Goal: Information Seeking & Learning: Find specific fact

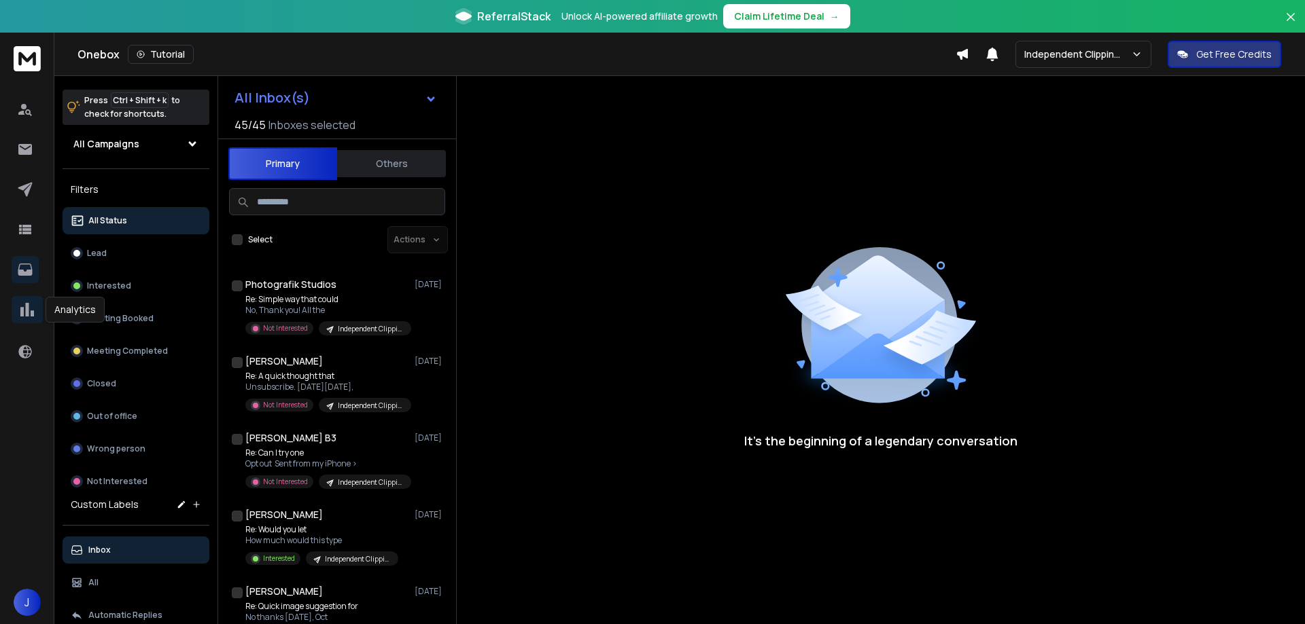
click at [24, 308] on icon at bounding box center [27, 310] width 20 height 20
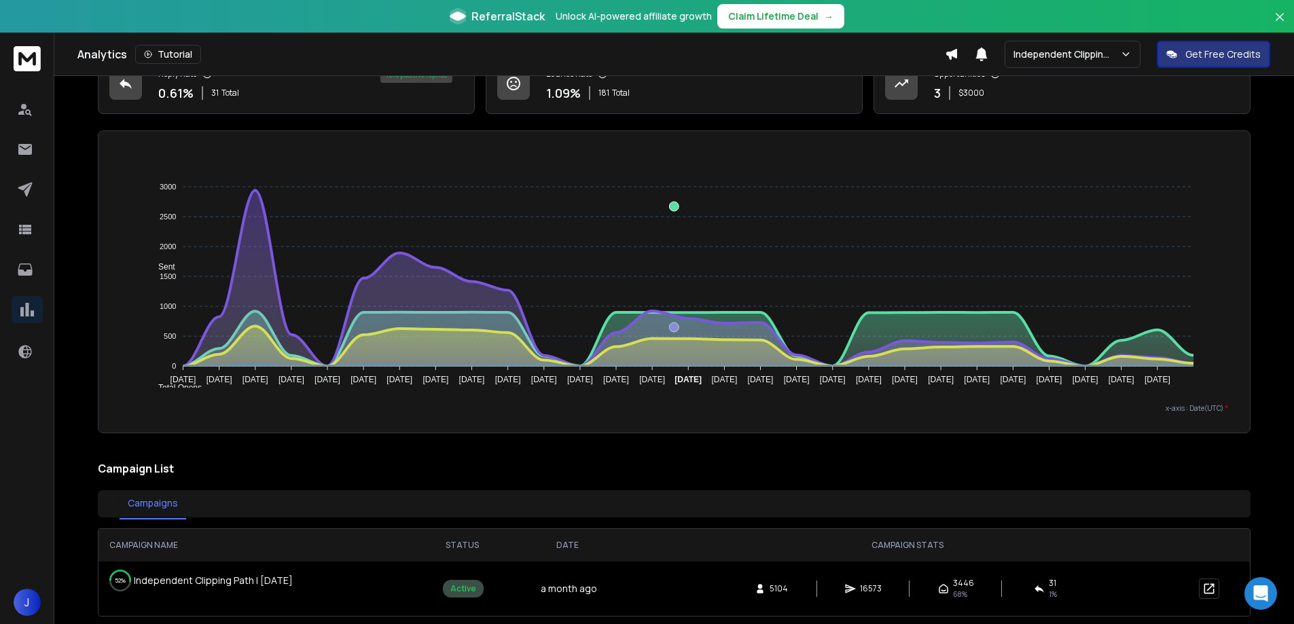
scroll to position [176, 0]
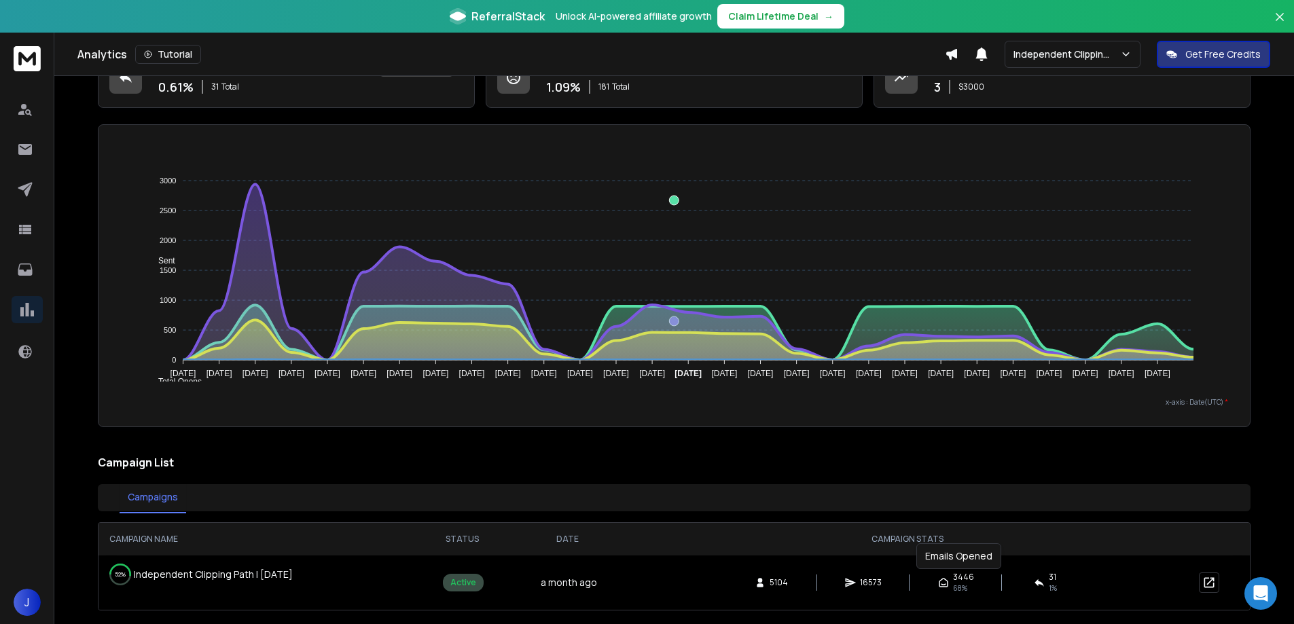
click at [962, 580] on span "3446" at bounding box center [963, 577] width 21 height 11
click at [26, 190] on icon at bounding box center [25, 190] width 14 height 14
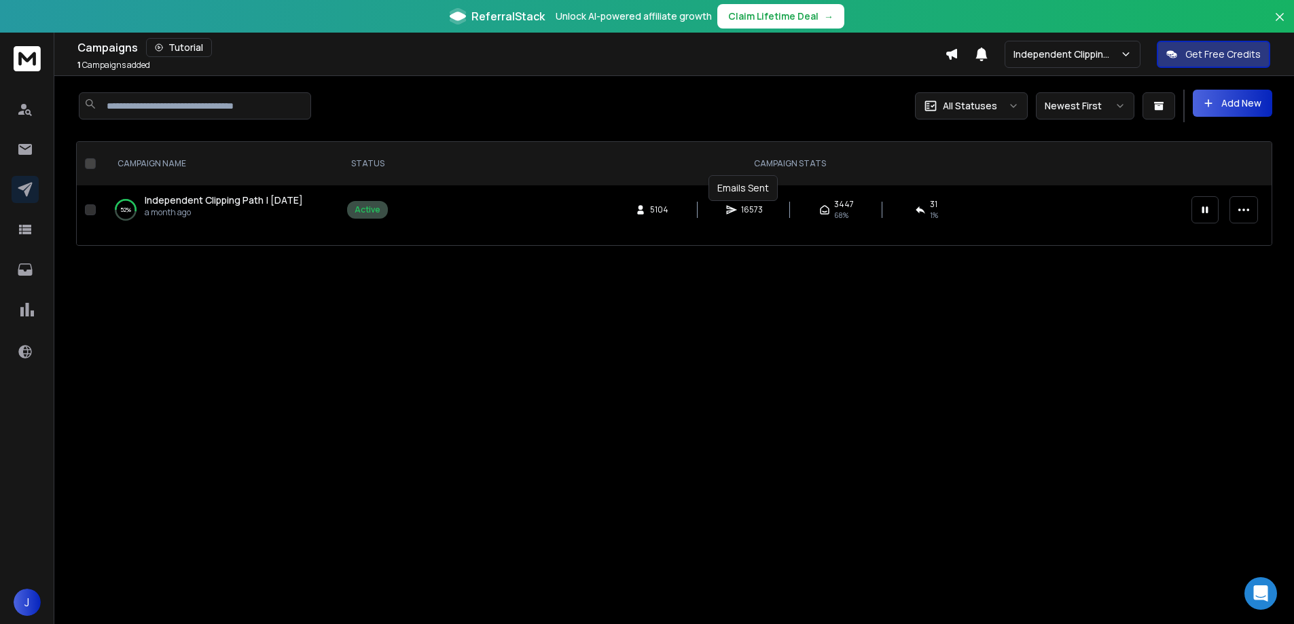
click at [749, 208] on span "16573" at bounding box center [752, 210] width 22 height 11
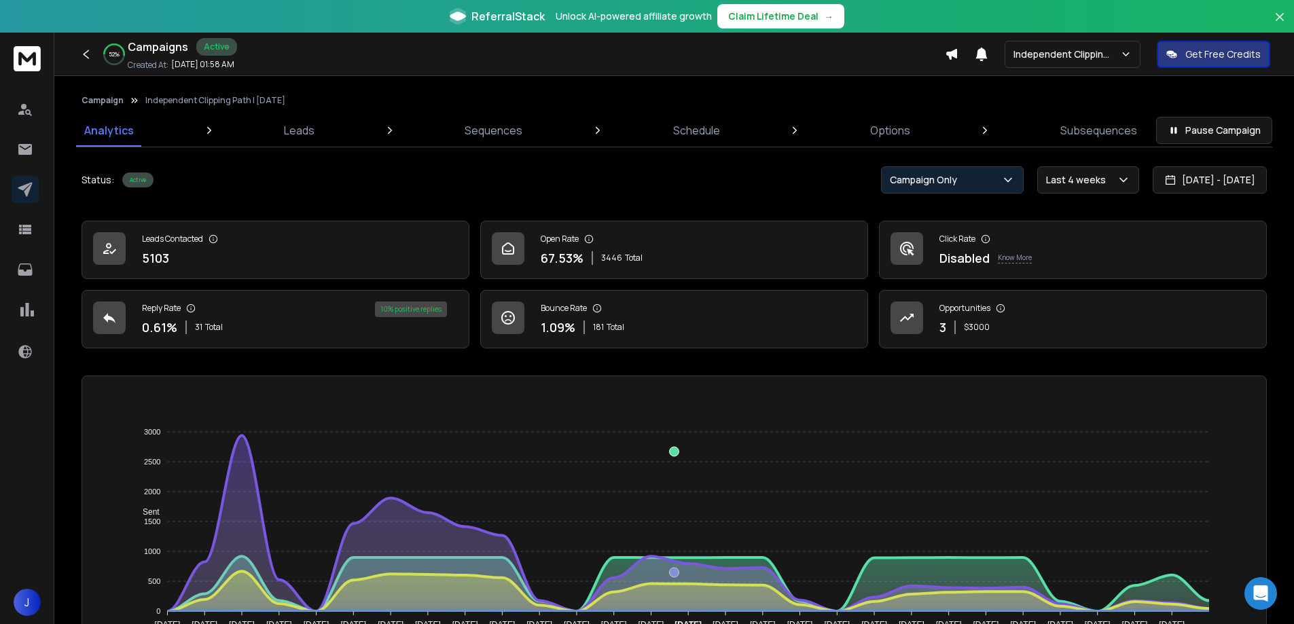
click at [938, 185] on div "Campaign Only" at bounding box center [952, 180] width 125 height 14
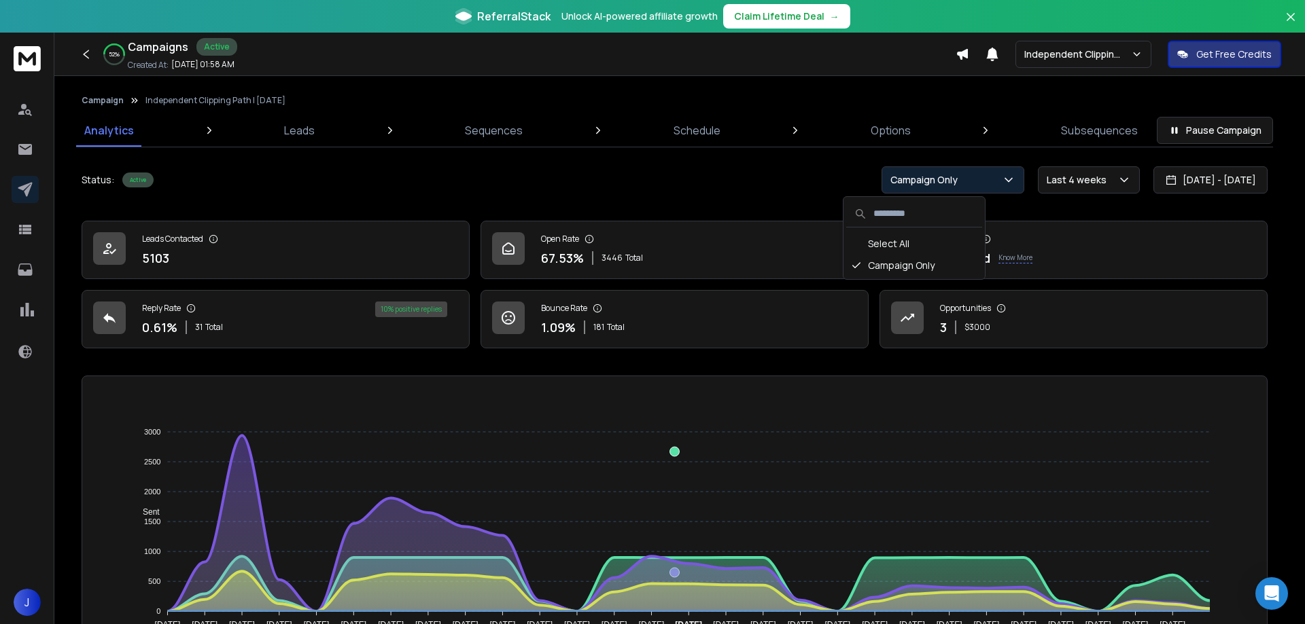
click at [938, 185] on div "Campaign Only" at bounding box center [952, 180] width 125 height 14
click at [987, 127] on icon at bounding box center [985, 130] width 11 height 11
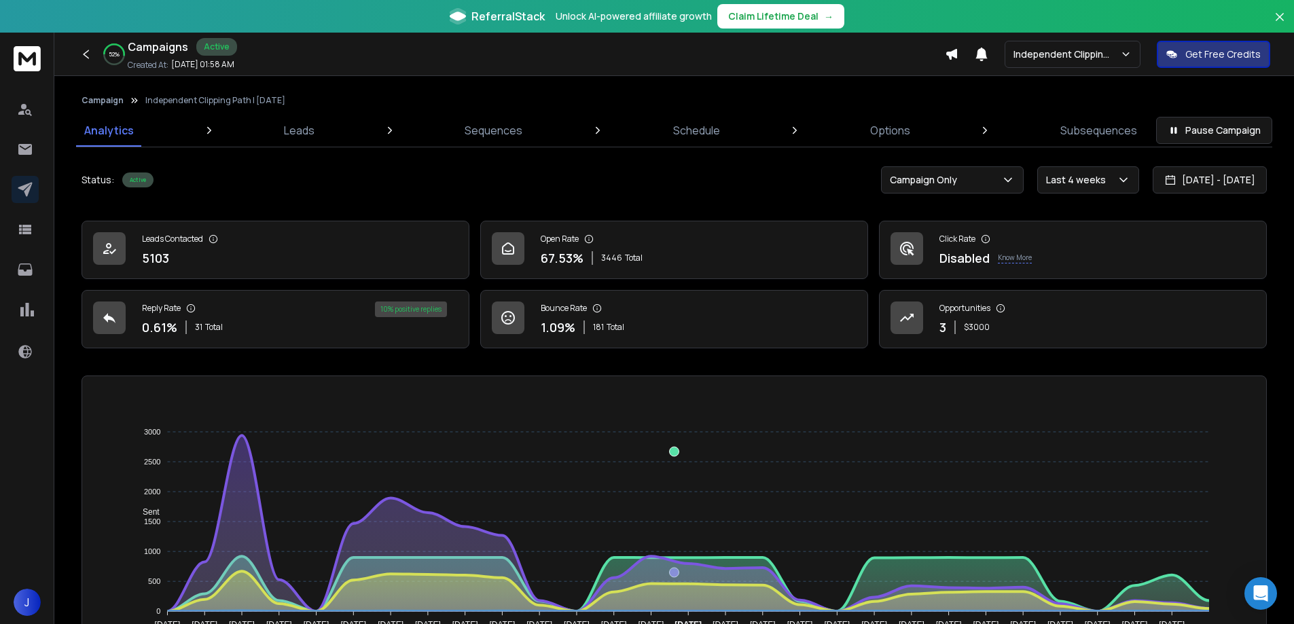
click at [986, 132] on icon at bounding box center [985, 130] width 11 height 11
click at [802, 126] on div "Analytics Leads Sequences Schedule Options Subsequences" at bounding box center [610, 130] width 1069 height 33
click at [795, 128] on icon at bounding box center [795, 130] width 11 height 11
click at [496, 135] on p "Sequences" at bounding box center [494, 130] width 58 height 16
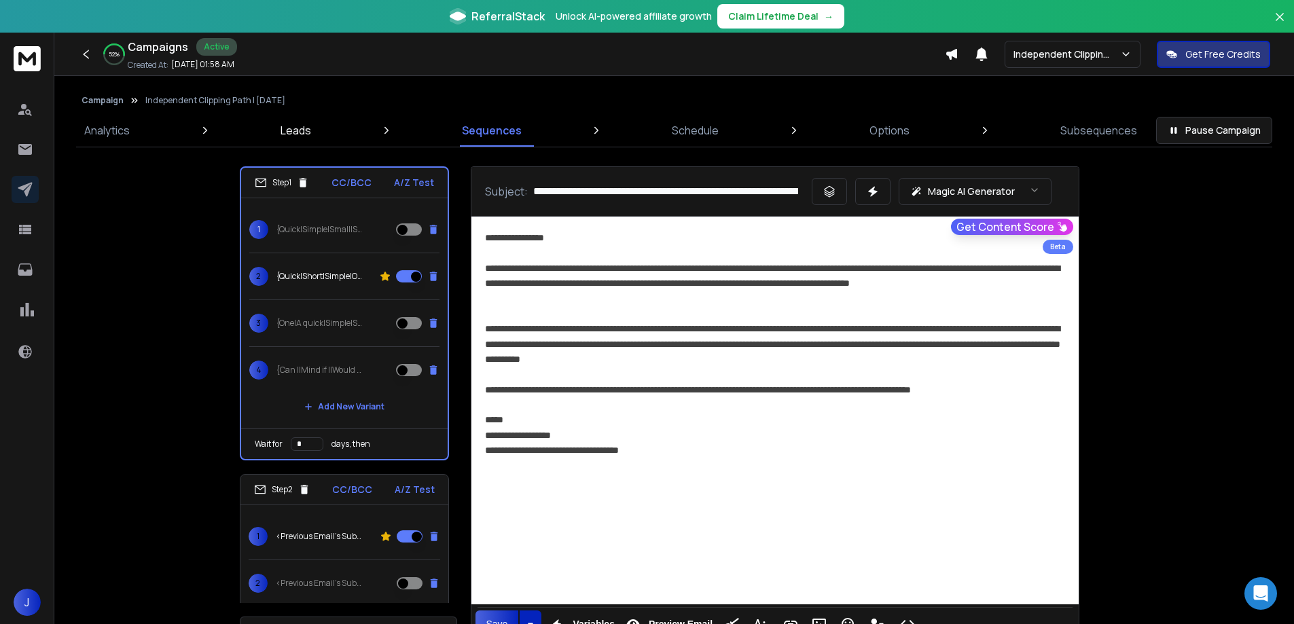
click at [302, 132] on p "Leads" at bounding box center [296, 130] width 31 height 16
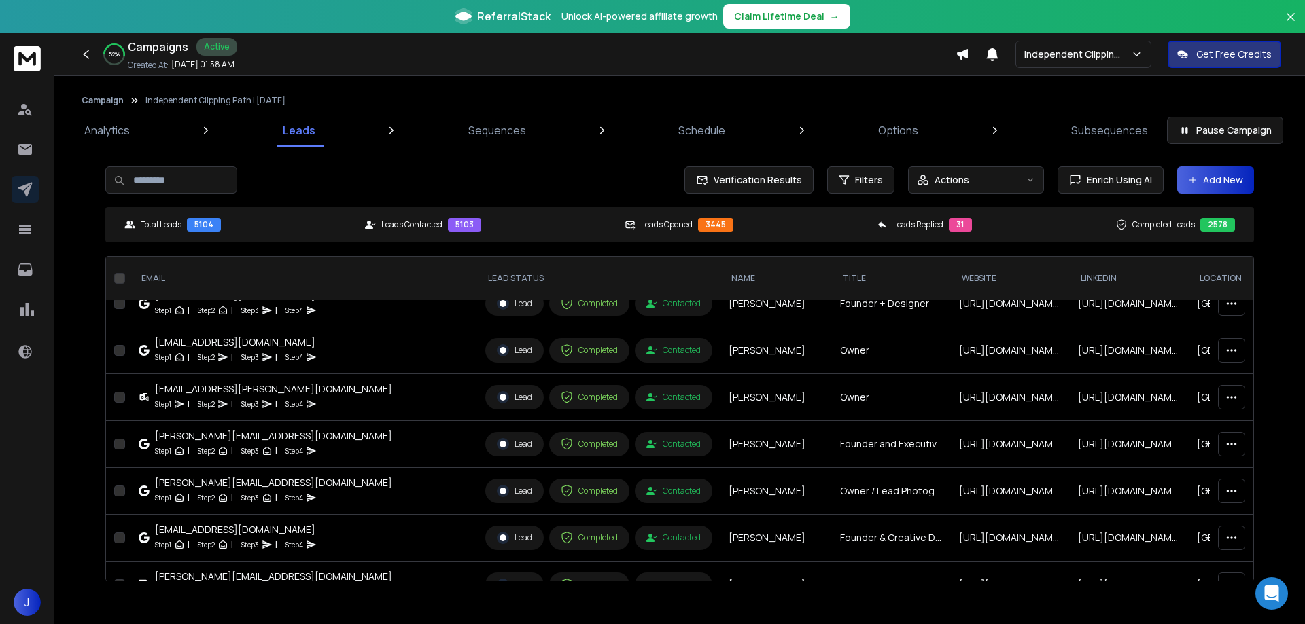
scroll to position [136, 0]
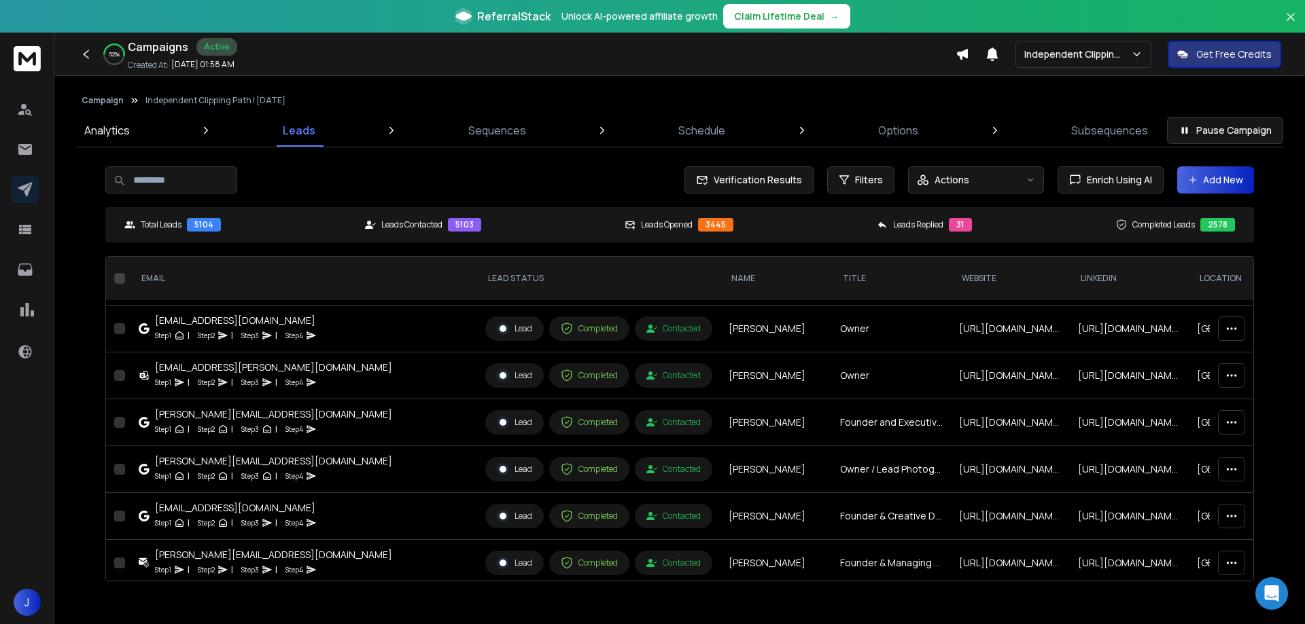
click at [114, 130] on p "Analytics" at bounding box center [107, 130] width 46 height 16
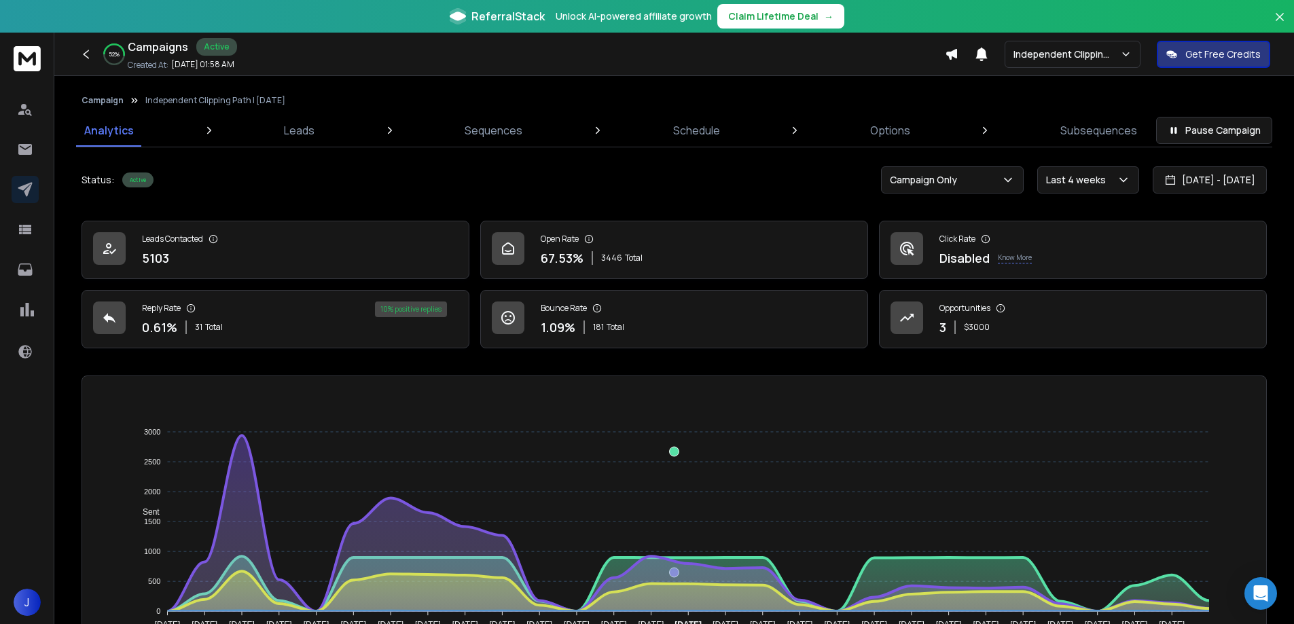
click at [546, 246] on div "Open Rate 67.53 % 3446 Total" at bounding box center [592, 249] width 102 height 35
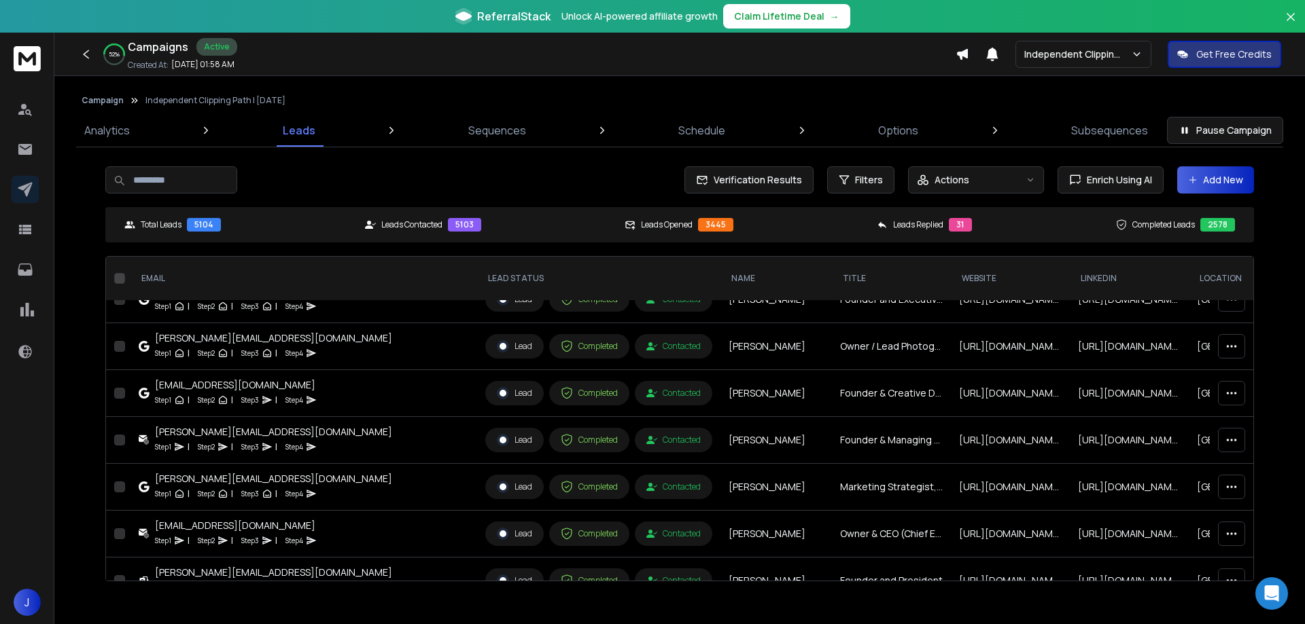
scroll to position [340, 0]
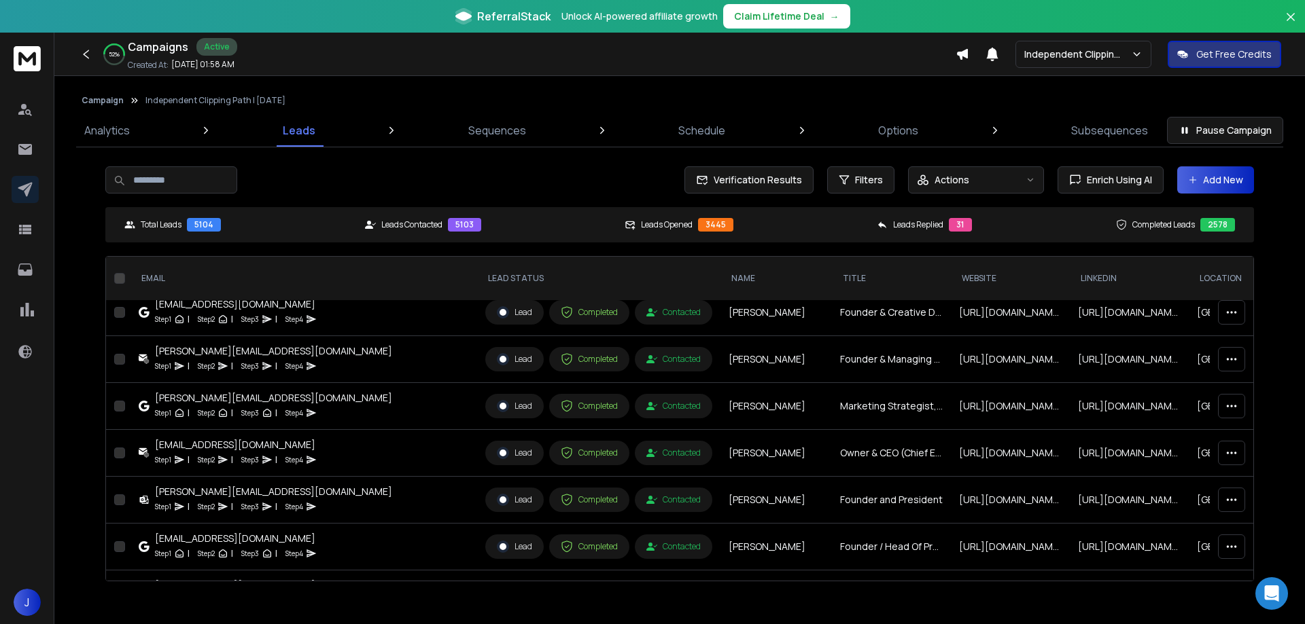
click at [832, 243] on td "Founder and Executive Producer" at bounding box center [891, 219] width 119 height 47
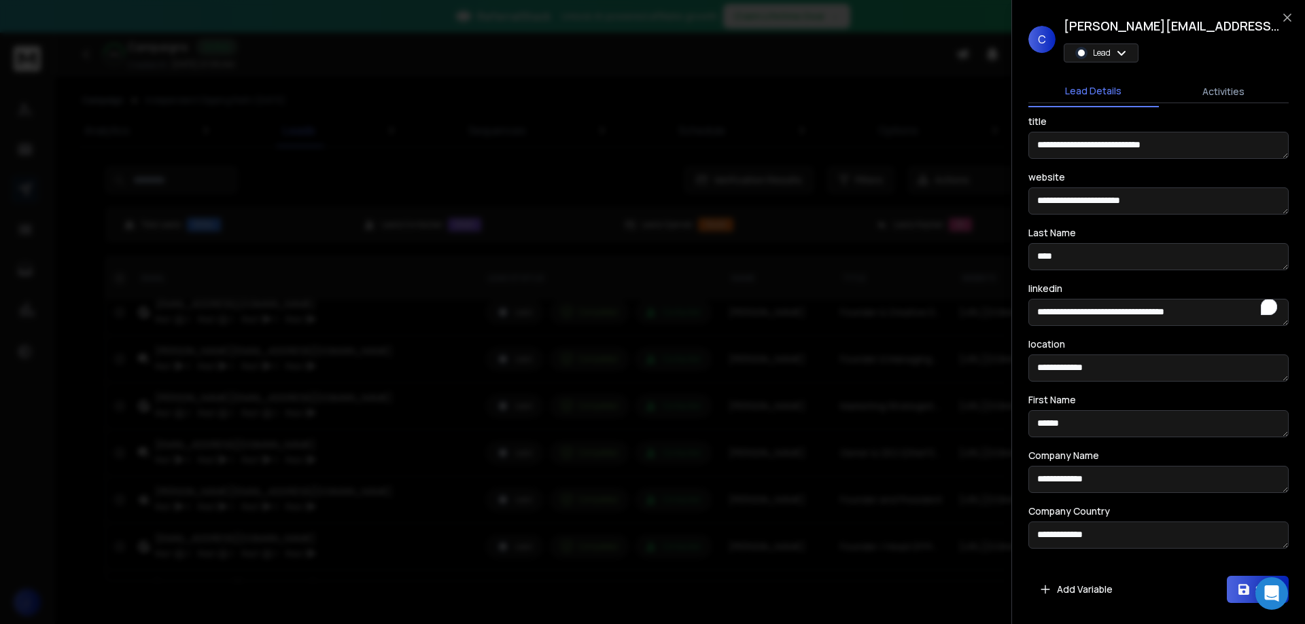
drag, startPoint x: 1207, startPoint y: 315, endPoint x: 1034, endPoint y: 311, distance: 172.6
click at [1034, 311] on textarea "**********" at bounding box center [1158, 312] width 260 height 27
click at [1286, 14] on icon "button" at bounding box center [1287, 18] width 14 height 14
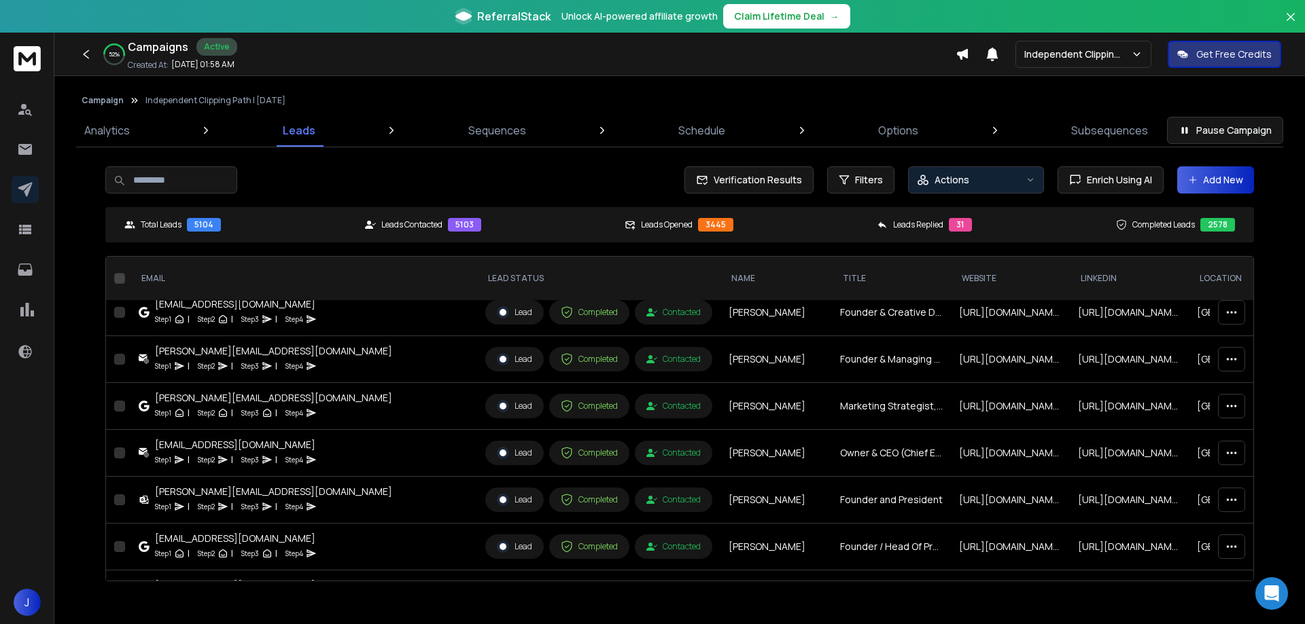
click at [959, 182] on p "Actions" at bounding box center [951, 180] width 35 height 14
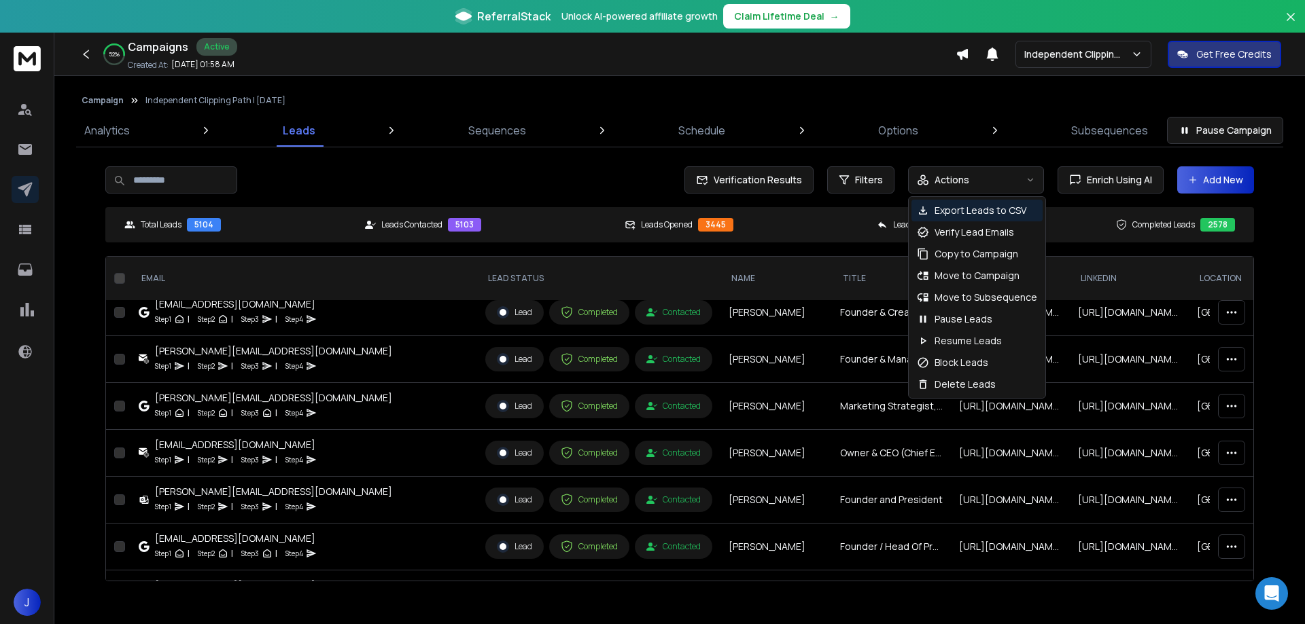
click at [1030, 152] on div "Campaign Independent Clipping Path | [DATE] Analytics Leads Sequences Schedule …" at bounding box center [679, 332] width 1207 height 484
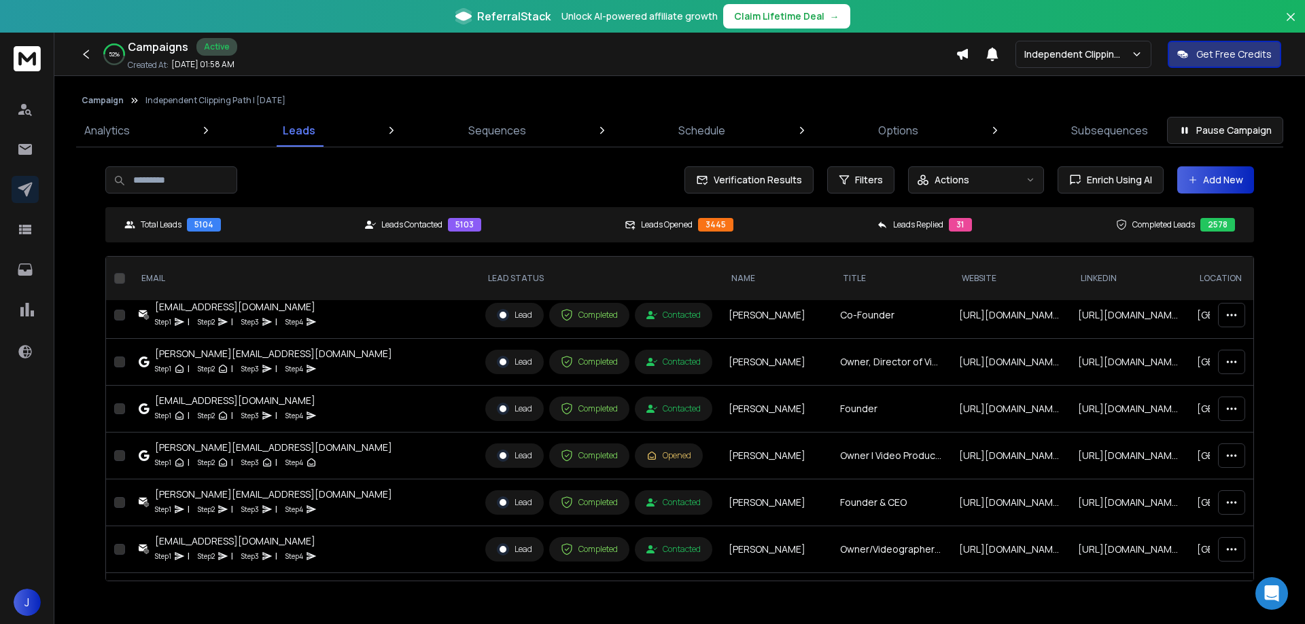
scroll to position [1155, 0]
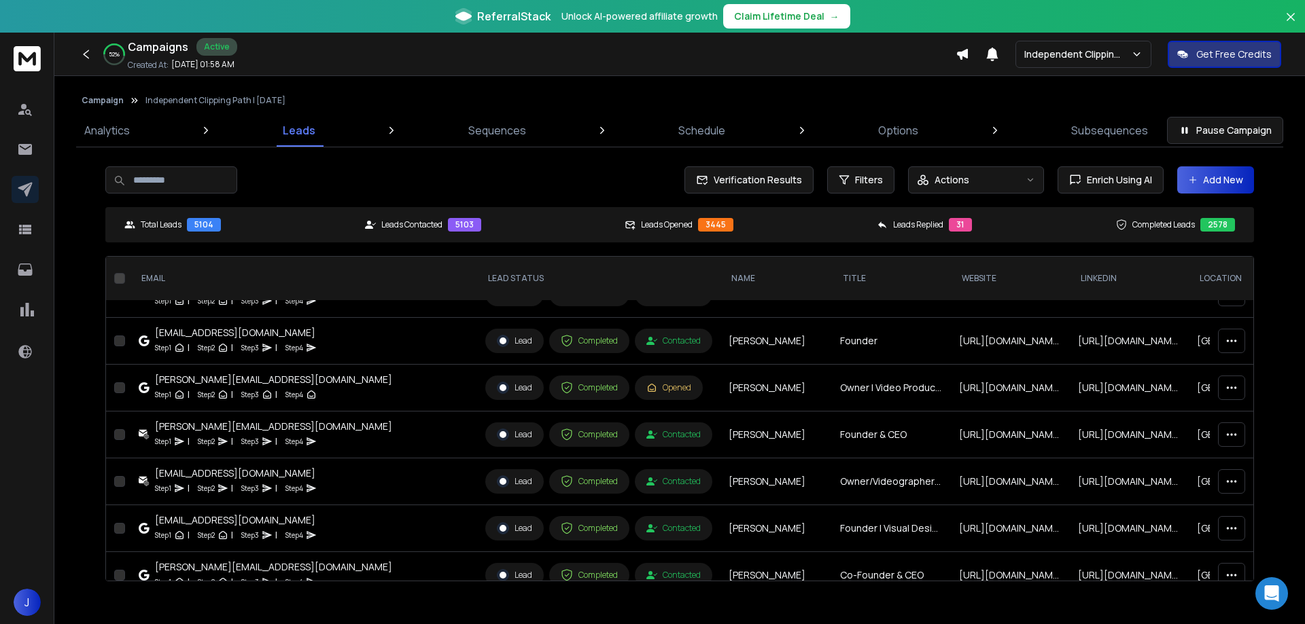
click at [951, 37] on td "[URL][DOMAIN_NAME]" at bounding box center [1010, 13] width 119 height 47
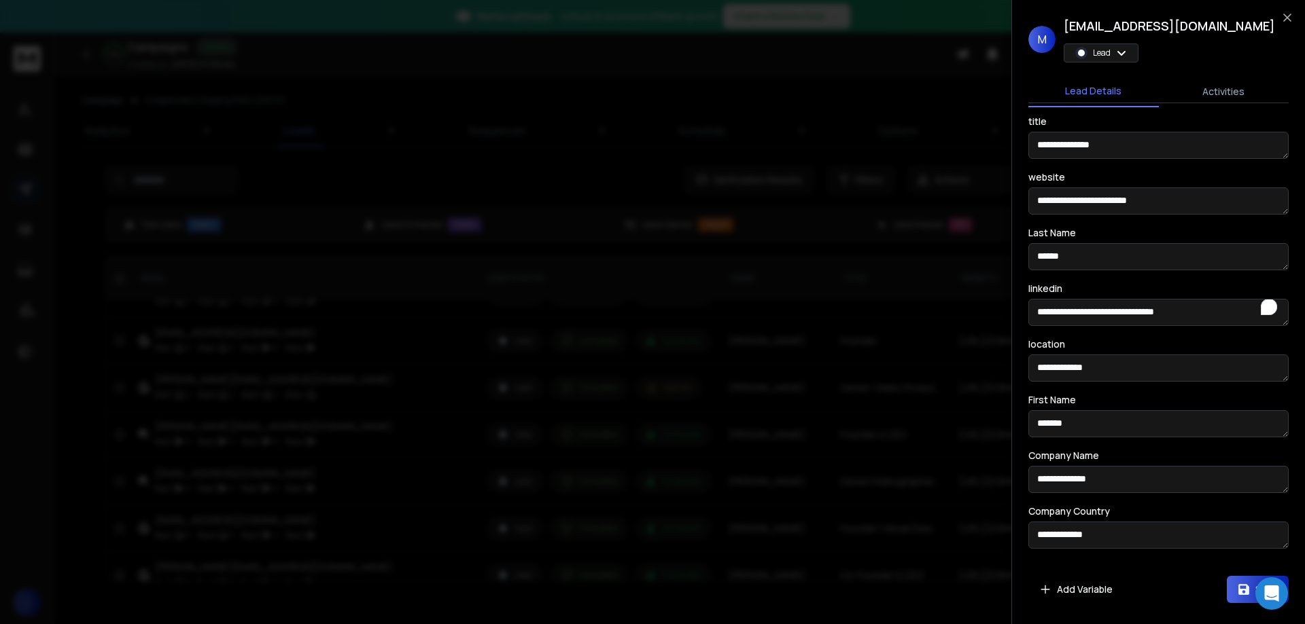
drag, startPoint x: 1201, startPoint y: 315, endPoint x: 1029, endPoint y: 311, distance: 171.3
click at [1029, 311] on textarea "**********" at bounding box center [1158, 312] width 260 height 27
click at [1290, 20] on icon "button" at bounding box center [1287, 17] width 7 height 7
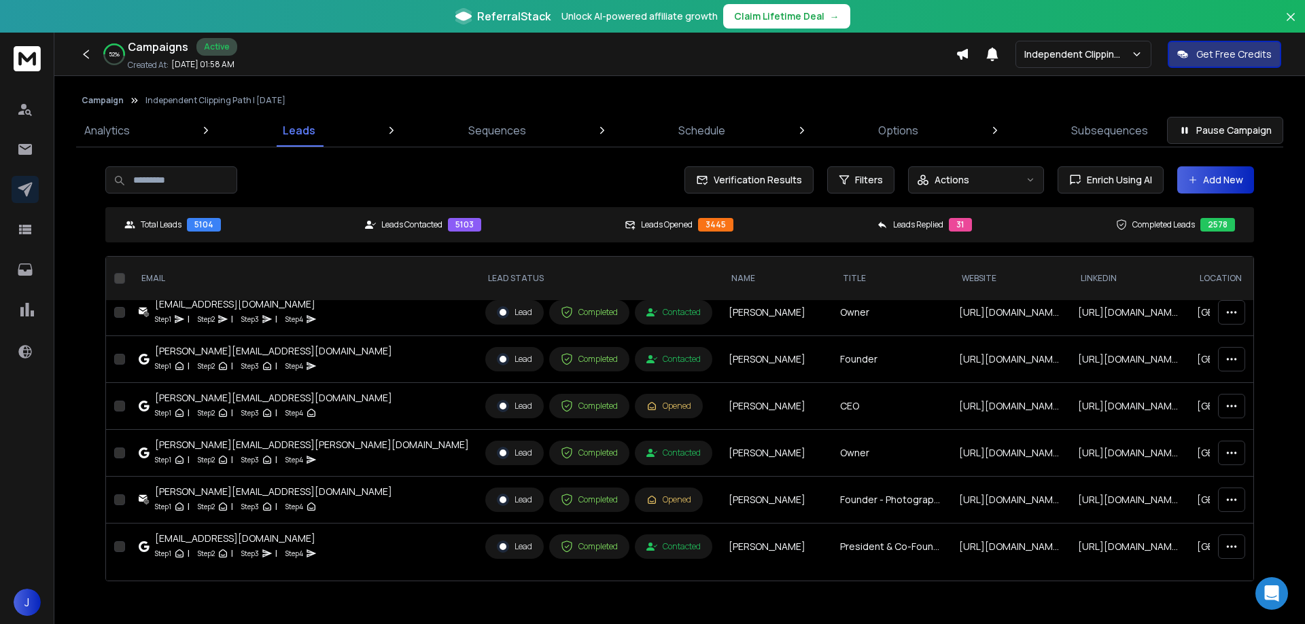
scroll to position [2718, 0]
click at [1069, 243] on td "[URL][DOMAIN_NAME][PERSON_NAME]" at bounding box center [1128, 219] width 119 height 47
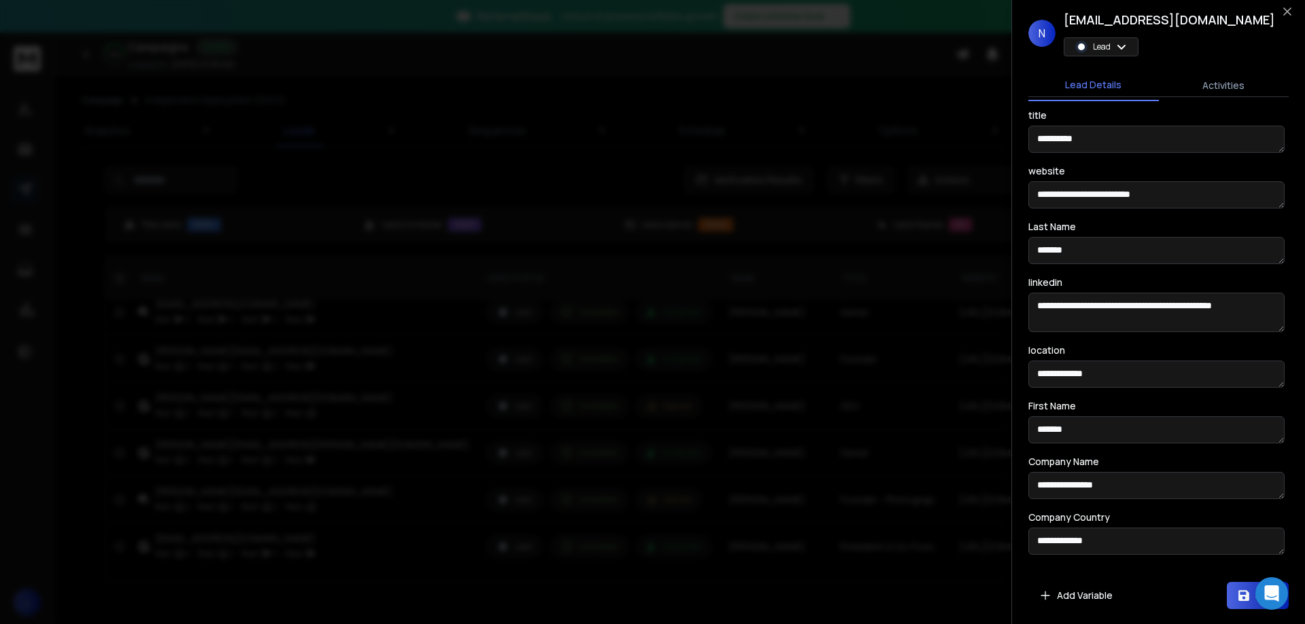
scroll to position [7, 0]
drag, startPoint x: 1038, startPoint y: 307, endPoint x: 1278, endPoint y: 304, distance: 239.9
click at [1278, 304] on textarea "**********" at bounding box center [1156, 310] width 256 height 39
